Goal: Task Accomplishment & Management: Use online tool/utility

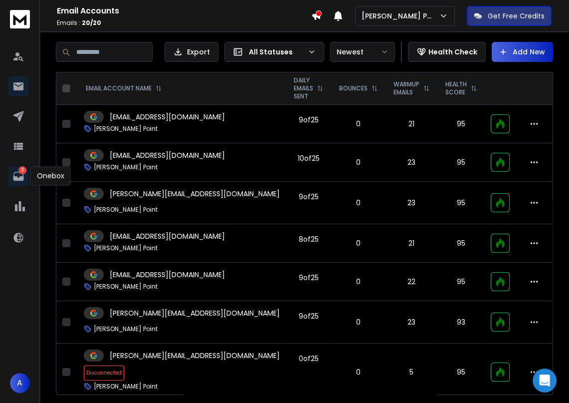
click at [20, 172] on p "2" at bounding box center [22, 170] width 8 height 8
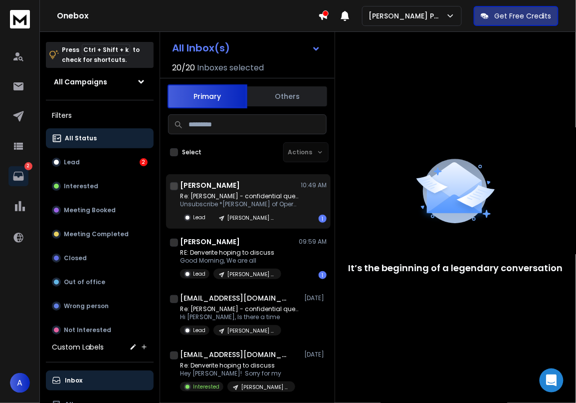
click at [227, 193] on p "Re: [PERSON_NAME] - confidential question" at bounding box center [240, 196] width 120 height 8
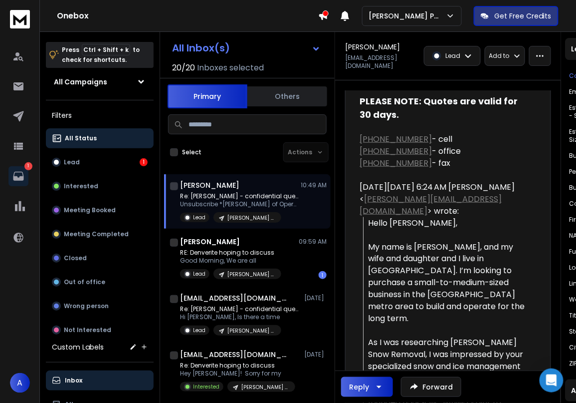
scroll to position [299, 0]
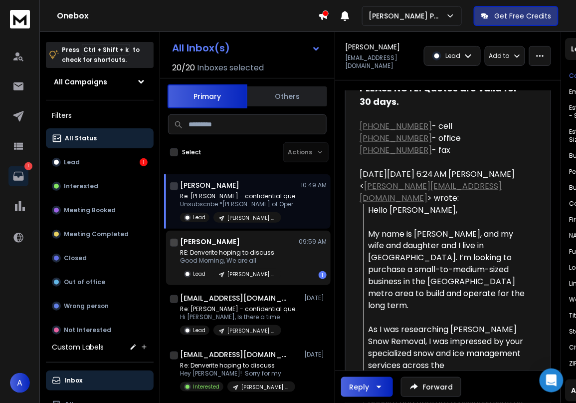
click at [221, 250] on p "RE: Denverite hoping to discuss" at bounding box center [230, 253] width 101 height 8
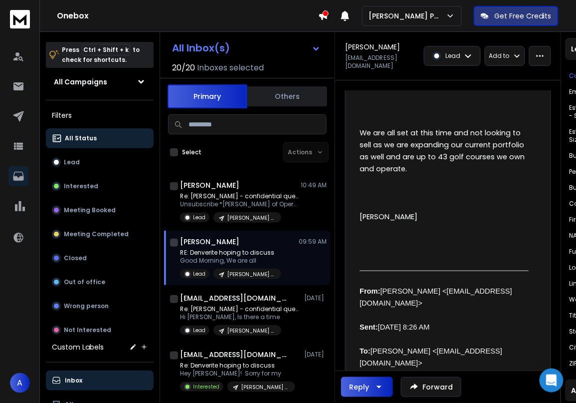
scroll to position [199, 0]
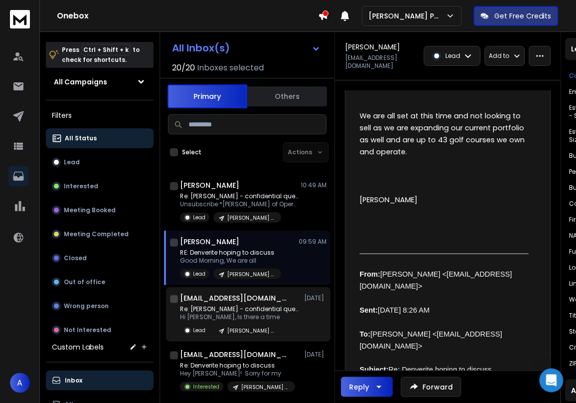
click at [260, 311] on p "Re: [PERSON_NAME] - confidential question" at bounding box center [240, 309] width 120 height 8
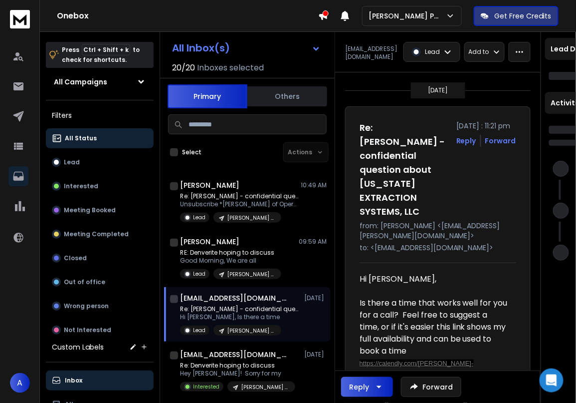
scroll to position [50, 0]
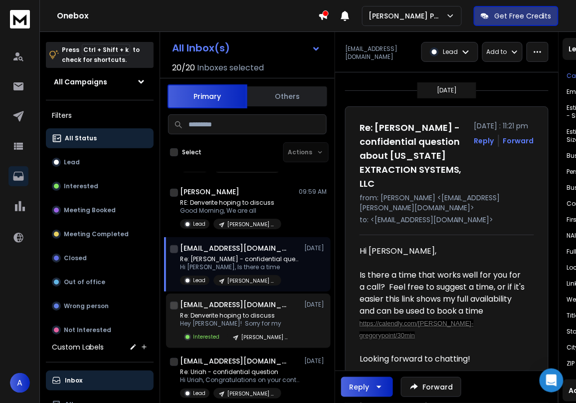
click at [258, 310] on div "[PERSON_NAME][EMAIL_ADDRESS][DOMAIN_NAME] [DATE] Re: Denverite hoping to discus…" at bounding box center [253, 320] width 147 height 42
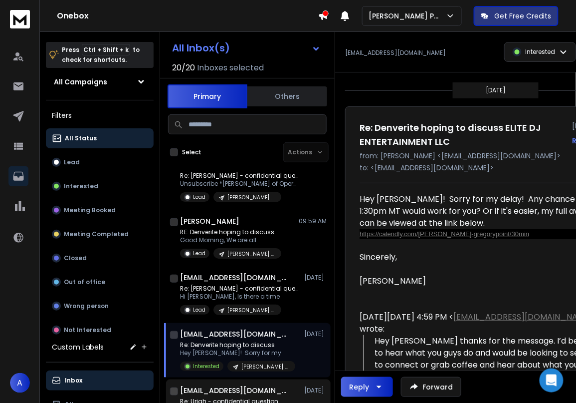
scroll to position [0, 0]
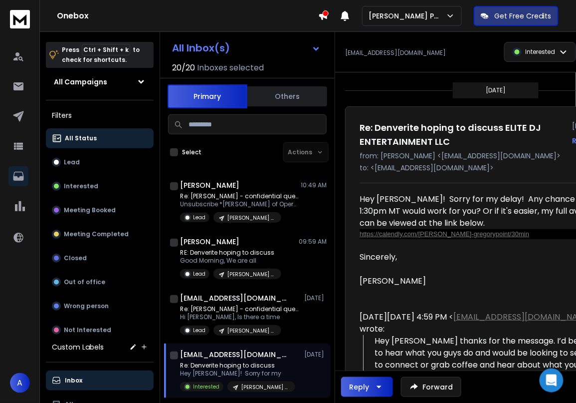
click at [234, 127] on input at bounding box center [247, 124] width 159 height 20
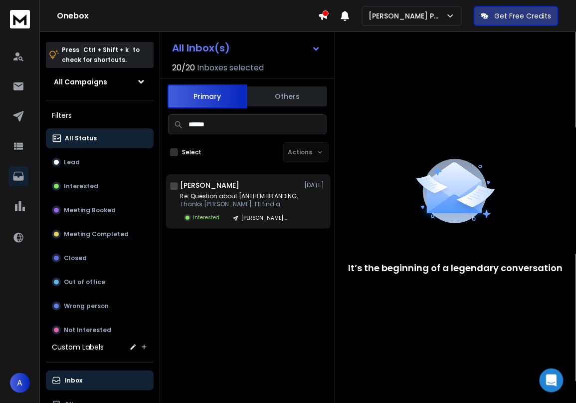
type input "******"
click at [223, 196] on p "Re: Question about [ANTHEM BRANDING," at bounding box center [239, 196] width 118 height 8
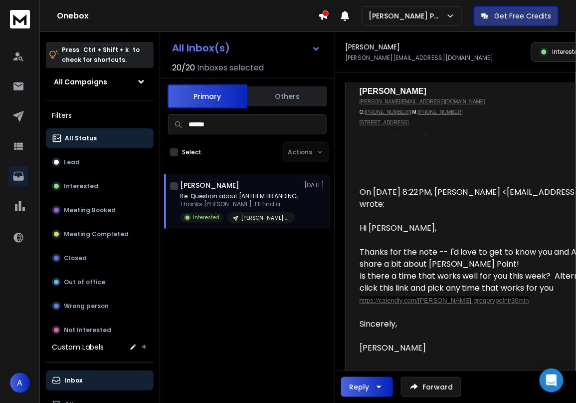
scroll to position [72, 0]
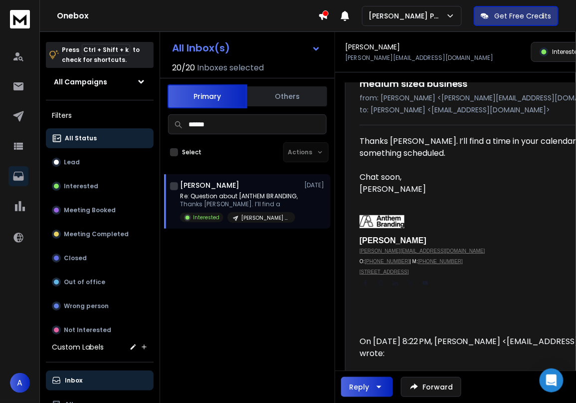
click at [258, 4] on div "Onebox [PERSON_NAME] Point Get Free Credits" at bounding box center [288, 16] width 576 height 32
